Goal: Task Accomplishment & Management: Use online tool/utility

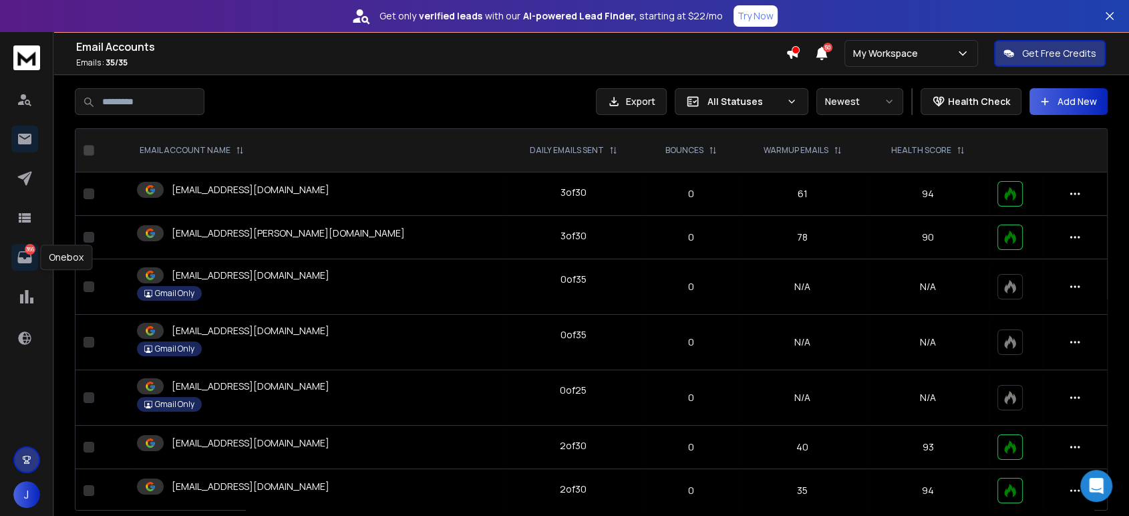
click at [27, 256] on link "366" at bounding box center [24, 257] width 27 height 27
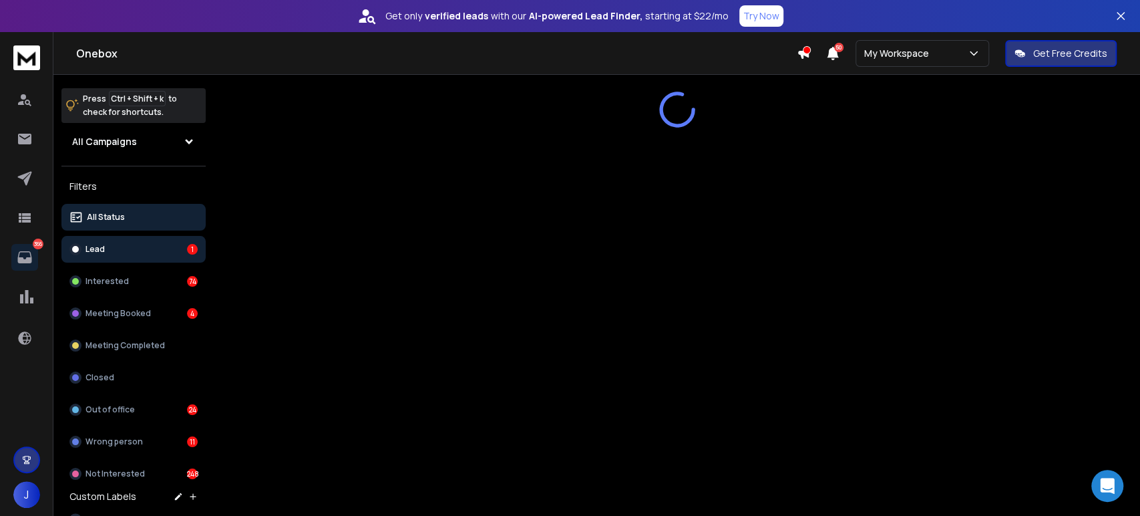
click at [157, 249] on button "Lead 1" at bounding box center [133, 249] width 144 height 27
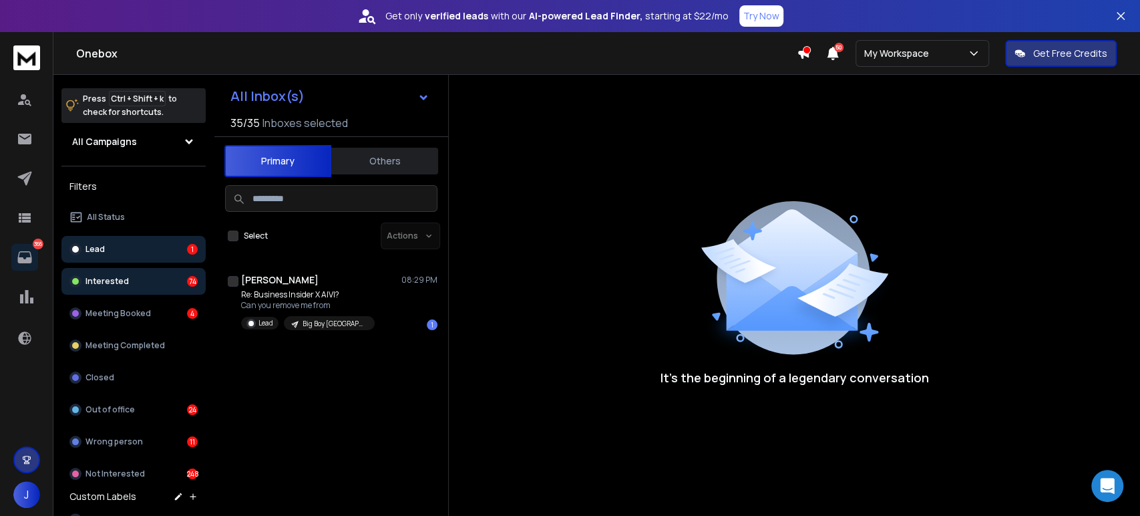
click at [120, 281] on p "Interested" at bounding box center [107, 281] width 43 height 11
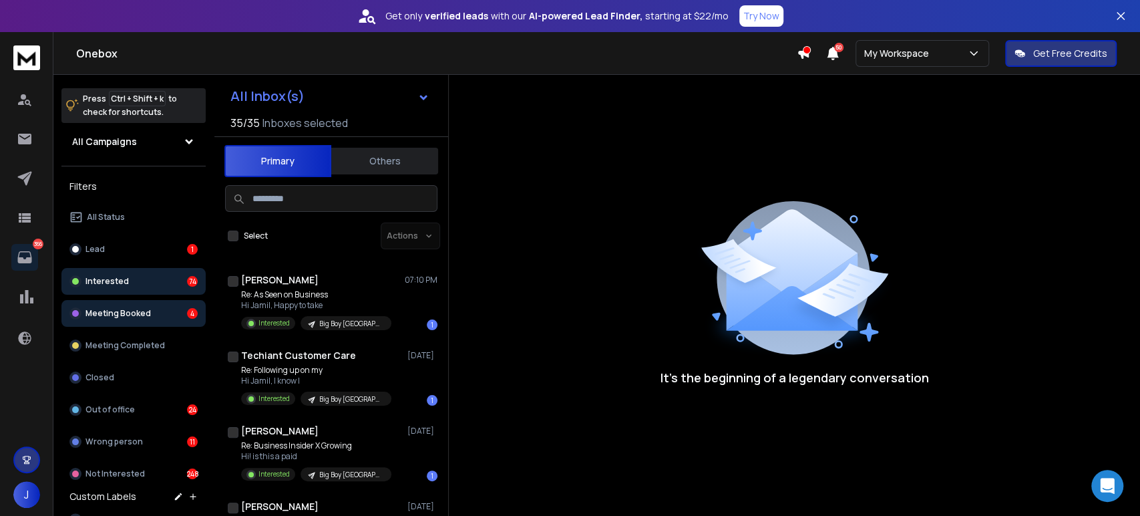
click at [142, 323] on button "Meeting Booked 4" at bounding box center [133, 313] width 144 height 27
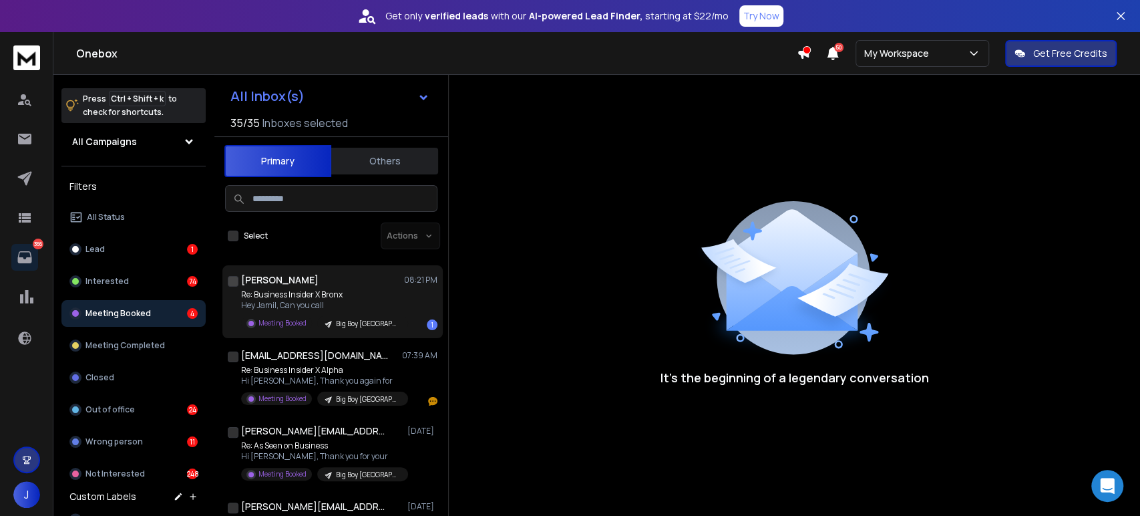
click at [341, 281] on div "[PERSON_NAME] 08:21 PM" at bounding box center [339, 279] width 196 height 13
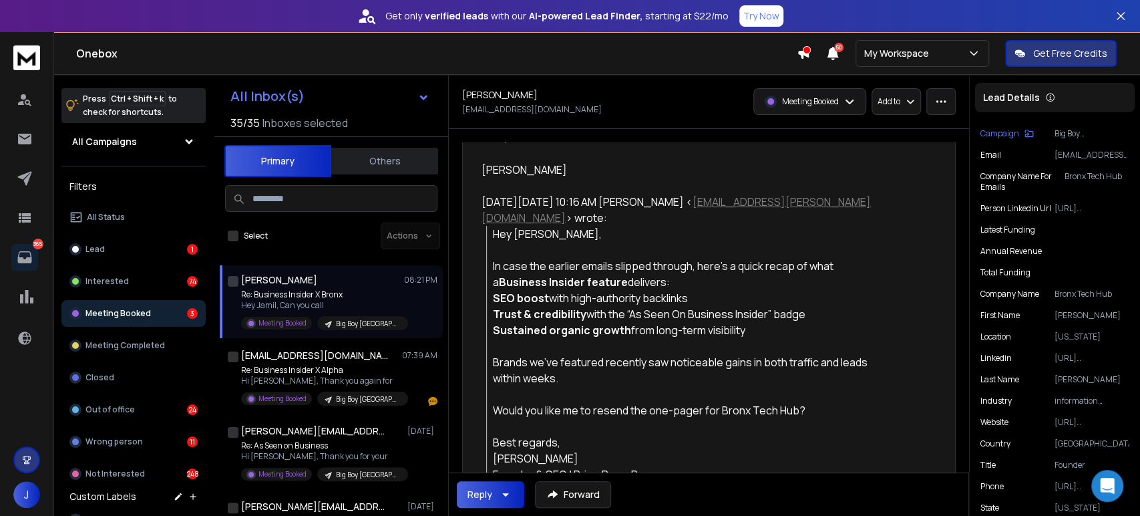
scroll to position [297, 0]
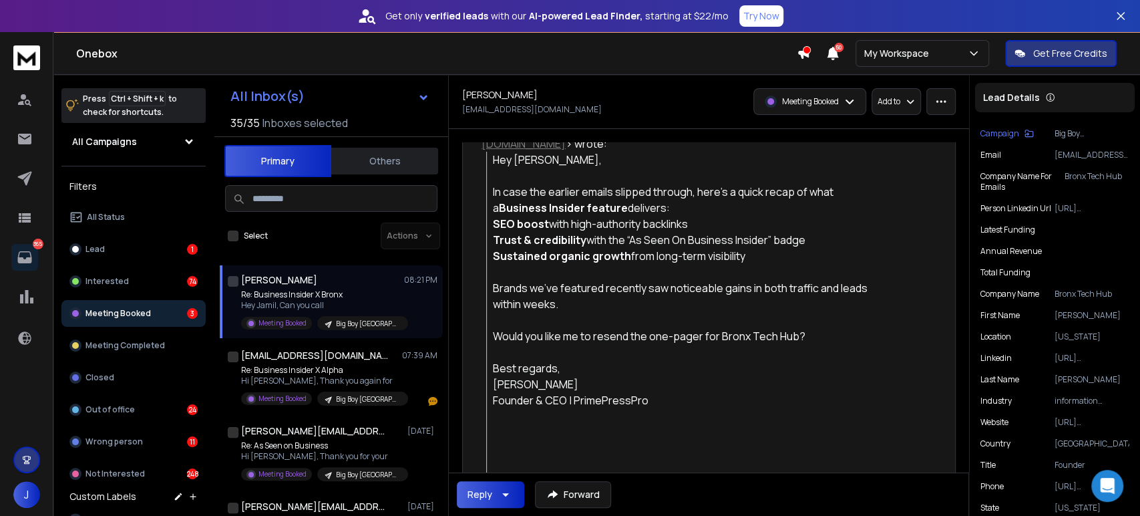
click at [1071, 426] on p "[URL][DOMAIN_NAME]" at bounding box center [1092, 422] width 75 height 11
